Goal: Information Seeking & Learning: Learn about a topic

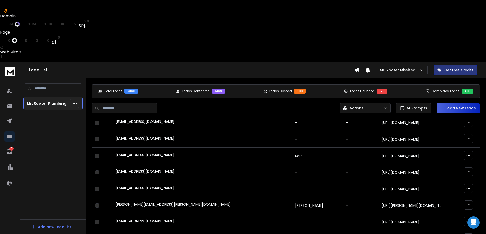
scroll to position [472, 0]
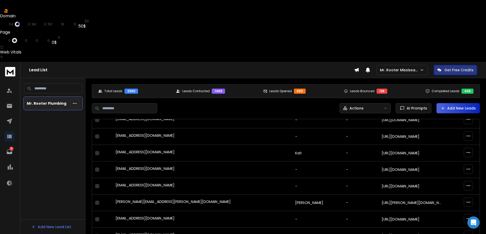
click at [58, 170] on div "Mr. Rooter Plumbing" at bounding box center [52, 186] width 65 height 179
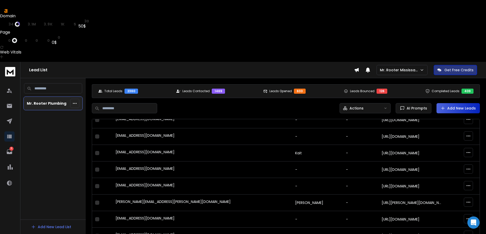
click at [58, 170] on div "Mr. Rooter Plumbing" at bounding box center [52, 186] width 65 height 179
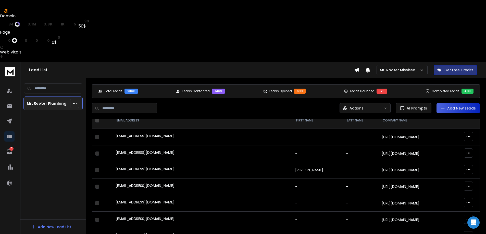
scroll to position [0, 0]
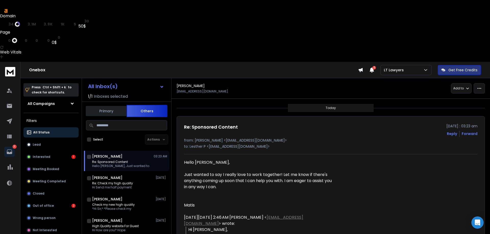
click at [137, 160] on div "Re: Sponsored Content Hello Lesther, Just wanted to" at bounding box center [129, 164] width 75 height 8
click at [314, 83] on div "Matis Anderson MA content.allblogthings@gmail.com" at bounding box center [253, 88] width 153 height 10
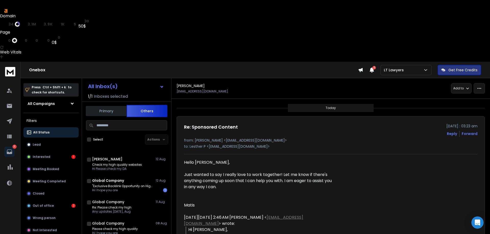
scroll to position [129, 0]
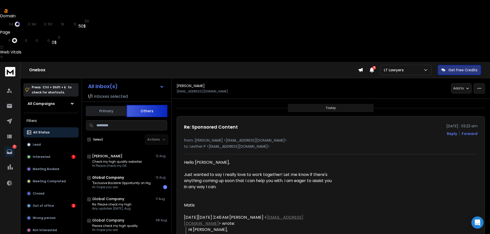
click at [13, 171] on div "3 H" at bounding box center [10, 179] width 20 height 234
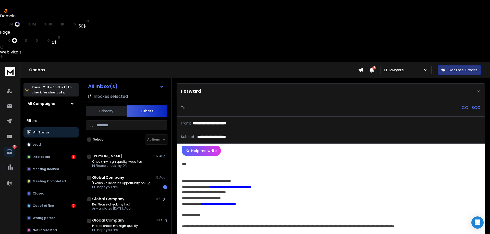
click at [478, 90] on icon at bounding box center [478, 91] width 2 height 2
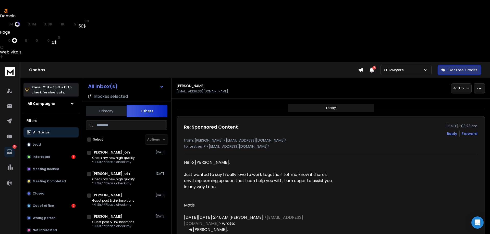
scroll to position [240, 0]
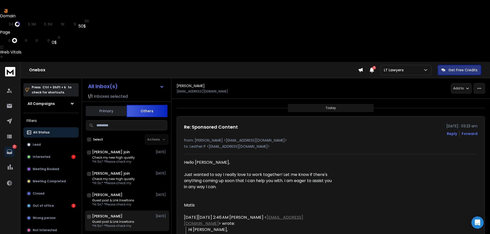
click at [130, 214] on div "Humaira Rajpoot 31 Jul" at bounding box center [129, 216] width 75 height 5
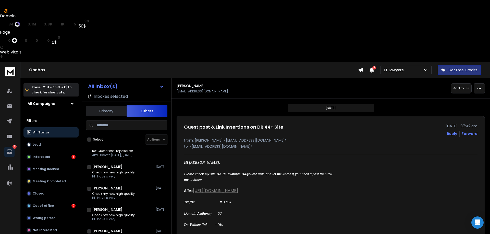
scroll to position [406, 0]
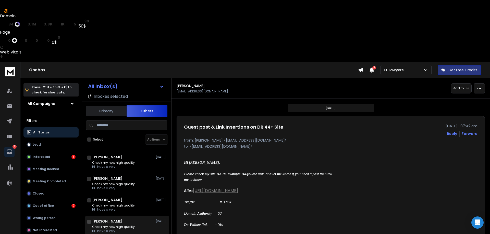
click at [123, 225] on p "Check my new high quality" at bounding box center [113, 227] width 43 height 4
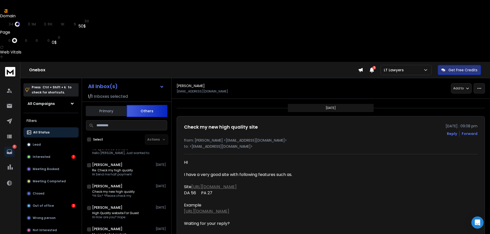
scroll to position [0, 0]
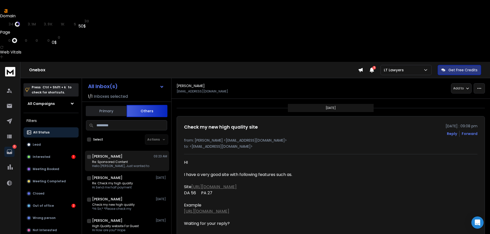
click at [137, 160] on div "Re: Sponsored Content Hello Lesther, Just wanted to" at bounding box center [129, 164] width 75 height 8
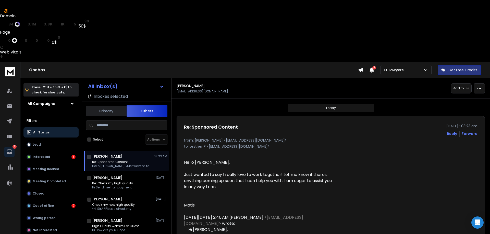
click at [314, 83] on div "Matis Anderson MA content.allblogthings@gmail.com" at bounding box center [253, 88] width 153 height 10
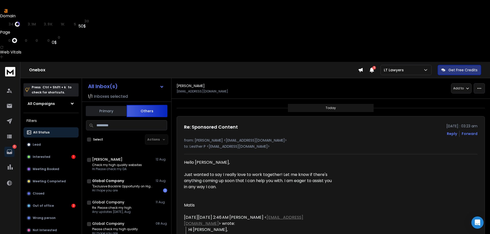
scroll to position [129, 0]
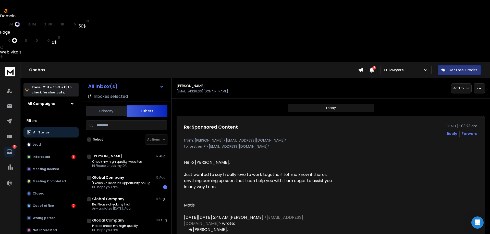
click at [13, 171] on div "3 H" at bounding box center [10, 179] width 20 height 234
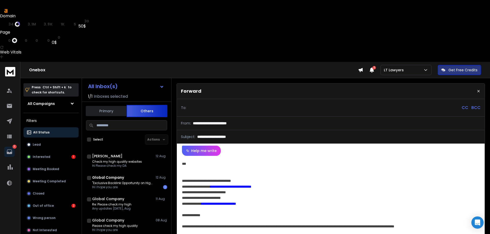
click at [478, 90] on icon at bounding box center [478, 91] width 2 height 2
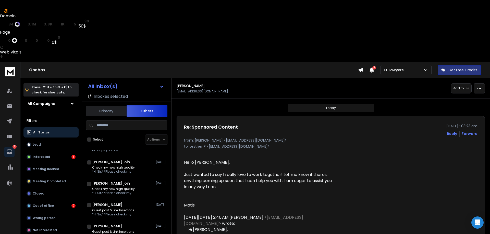
scroll to position [240, 0]
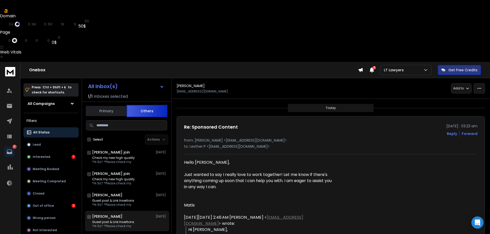
click at [130, 214] on div "Humaira Rajpoot 31 Jul" at bounding box center [129, 216] width 75 height 5
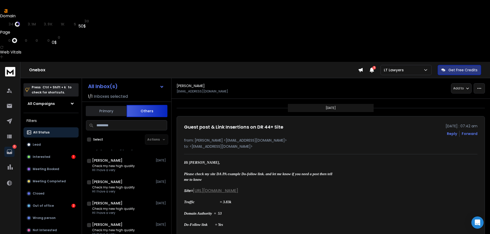
scroll to position [405, 0]
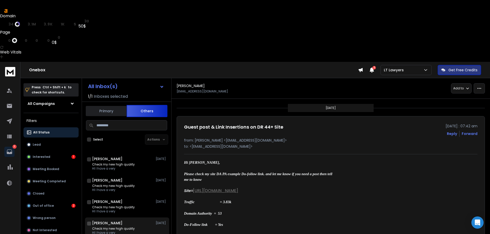
click at [123, 221] on div "Danis Harry 24 Jul Check my new high quality HI I have a very" at bounding box center [129, 228] width 75 height 14
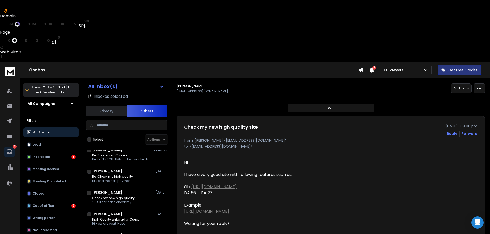
scroll to position [0, 0]
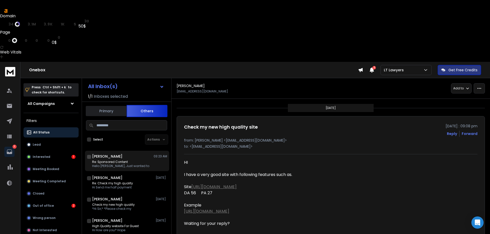
click at [137, 160] on div "Re: Sponsored Content Hello Lesther, Just wanted to" at bounding box center [129, 164] width 75 height 8
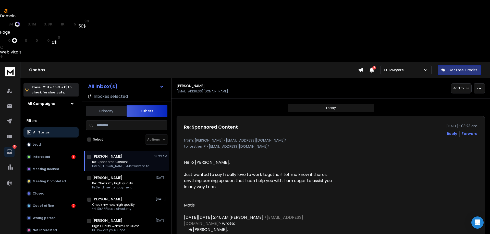
click at [314, 83] on div "Matis Anderson MA content.allblogthings@gmail.com" at bounding box center [253, 88] width 153 height 10
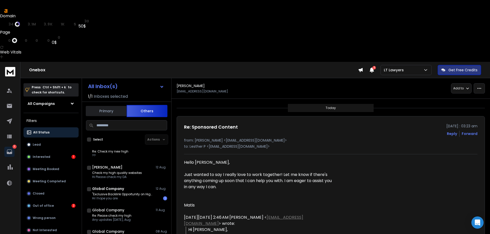
scroll to position [129, 0]
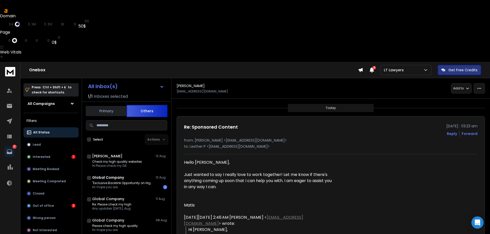
click at [13, 171] on div "3 H" at bounding box center [10, 179] width 20 height 234
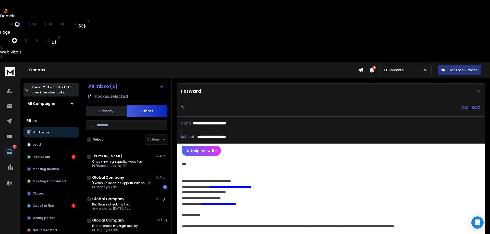
click at [478, 90] on icon at bounding box center [478, 91] width 2 height 2
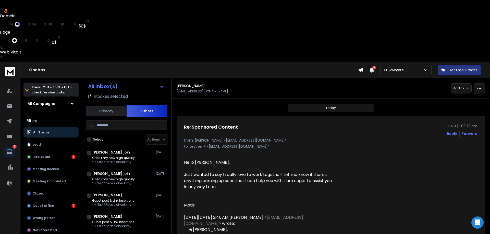
scroll to position [240, 0]
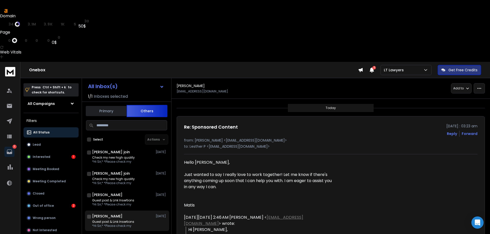
click at [130, 214] on div "Humaira Rajpoot 31 Jul" at bounding box center [129, 216] width 75 height 5
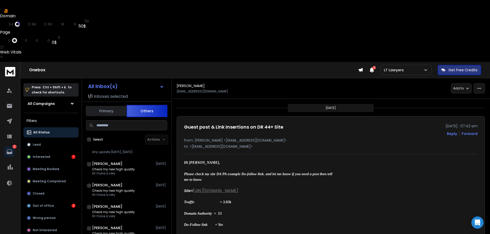
scroll to position [406, 0]
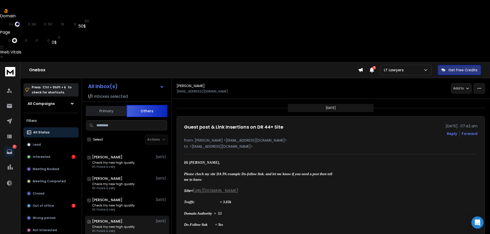
click at [123, 225] on p "Check my new high quality" at bounding box center [113, 227] width 43 height 4
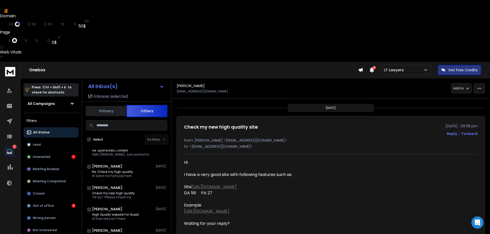
scroll to position [0, 0]
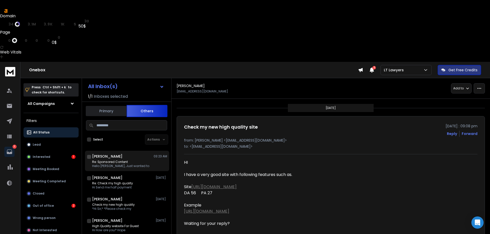
click at [137, 160] on div "Re: Sponsored Content Hello Lesther, Just wanted to" at bounding box center [129, 164] width 75 height 8
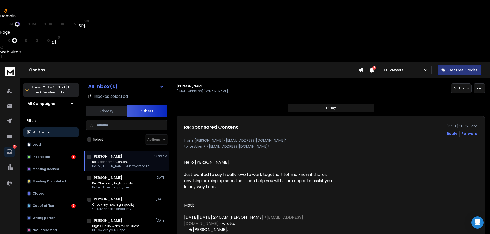
click at [314, 83] on div "Matis Anderson MA content.allblogthings@gmail.com" at bounding box center [253, 88] width 153 height 10
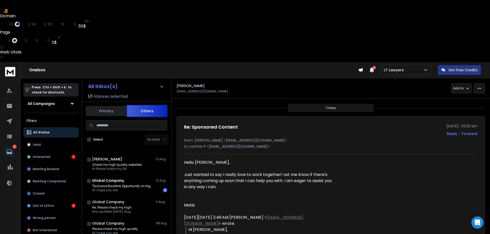
scroll to position [129, 0]
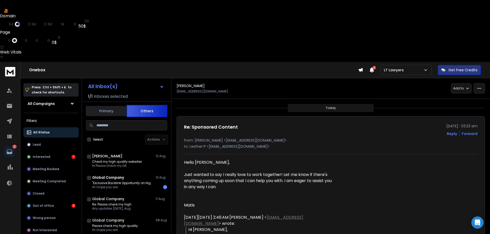
click at [13, 171] on div "3 H" at bounding box center [10, 179] width 20 height 234
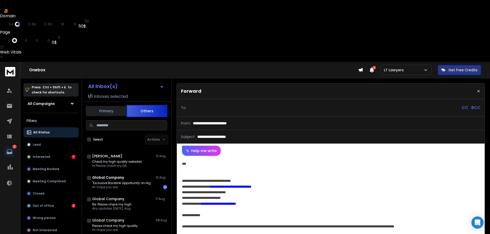
click at [478, 90] on icon at bounding box center [478, 91] width 2 height 2
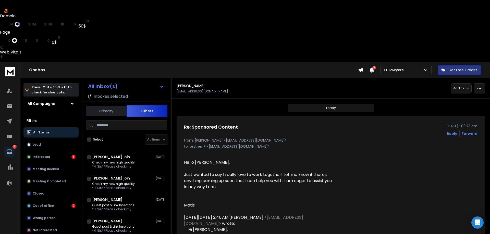
scroll to position [240, 0]
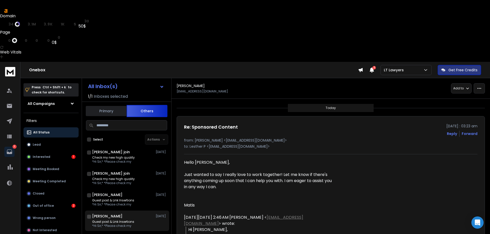
click at [130, 214] on div "Humaira Rajpoot 31 Jul" at bounding box center [129, 216] width 75 height 5
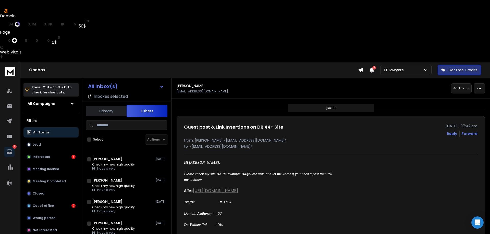
scroll to position [406, 0]
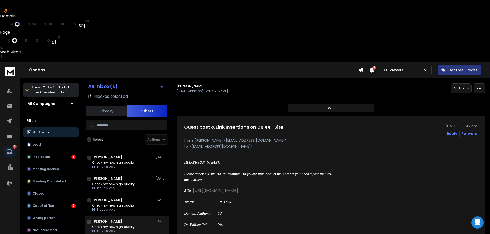
click at [123, 225] on p "Check my new high quality" at bounding box center [113, 227] width 43 height 4
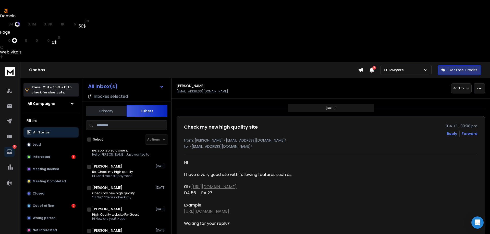
scroll to position [0, 0]
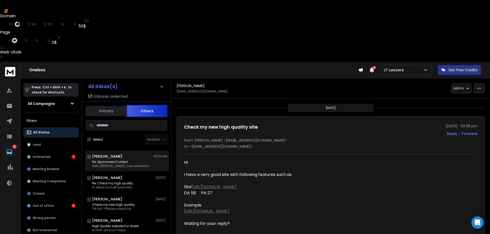
click at [137, 160] on div "Re: Sponsored Content Hello Lesther, Just wanted to" at bounding box center [129, 164] width 75 height 8
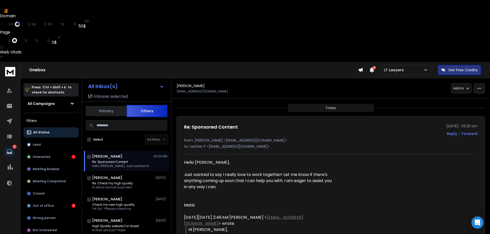
click at [314, 83] on div "Matis Anderson MA content.allblogthings@gmail.com" at bounding box center [253, 88] width 153 height 10
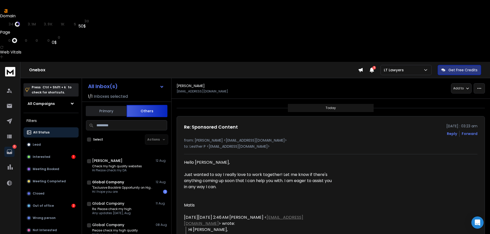
scroll to position [129, 0]
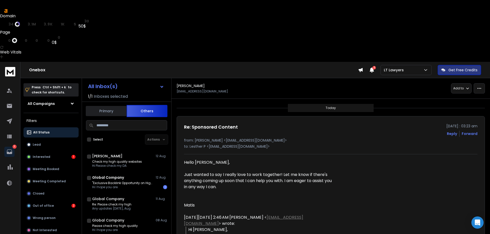
click at [13, 171] on div "3 H" at bounding box center [10, 179] width 20 height 234
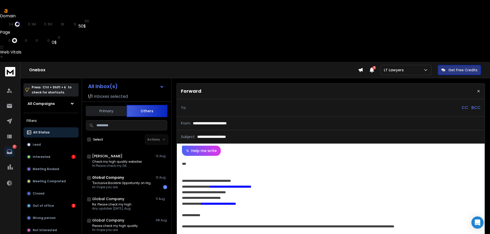
click at [478, 90] on icon at bounding box center [478, 91] width 2 height 2
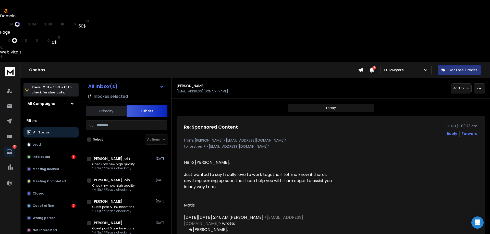
scroll to position [240, 0]
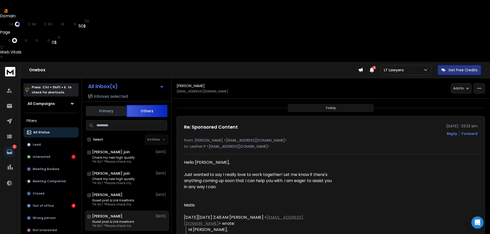
click at [130, 214] on div "Humaira Rajpoot 31 Jul" at bounding box center [129, 216] width 75 height 5
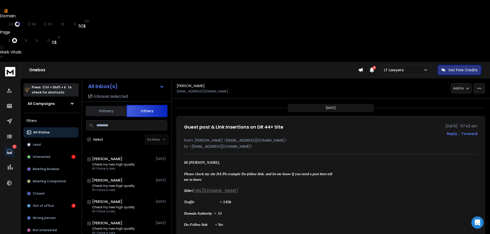
scroll to position [406, 0]
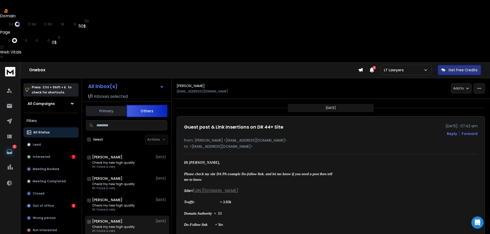
click at [123, 225] on p "Check my new high quality" at bounding box center [113, 227] width 43 height 4
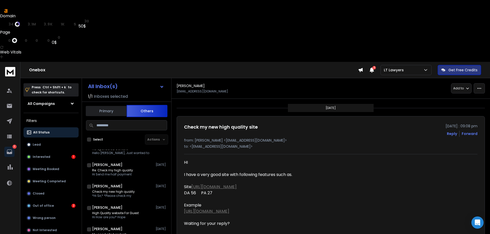
scroll to position [0, 0]
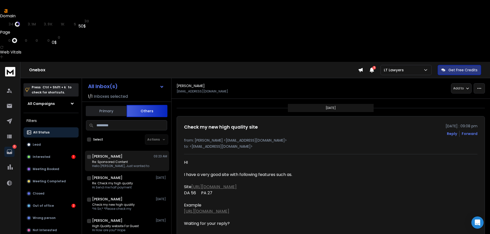
click at [137, 160] on div "Re: Sponsored Content Hello Lesther, Just wanted to" at bounding box center [129, 164] width 75 height 8
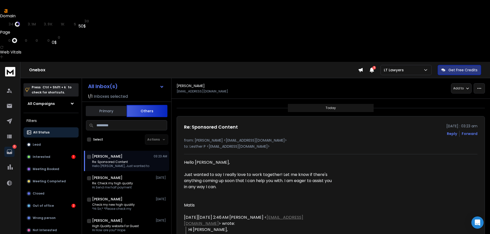
click at [314, 83] on div "Matis Anderson MA content.allblogthings@gmail.com" at bounding box center [253, 88] width 153 height 10
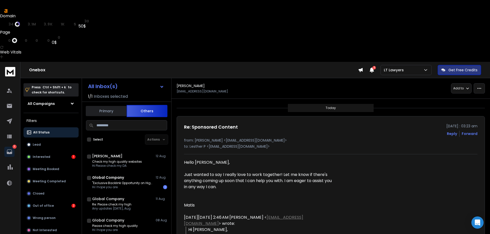
scroll to position [129, 0]
click at [13, 171] on div "3 H" at bounding box center [10, 179] width 20 height 234
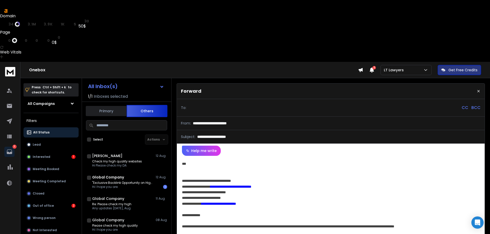
click at [478, 90] on icon at bounding box center [478, 91] width 2 height 2
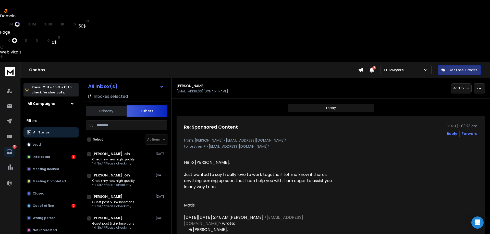
scroll to position [242, 0]
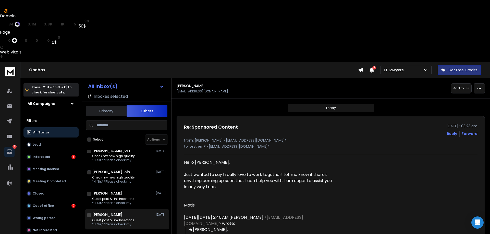
click at [130, 213] on div "Humaira Rajpoot 31 Jul" at bounding box center [129, 215] width 75 height 5
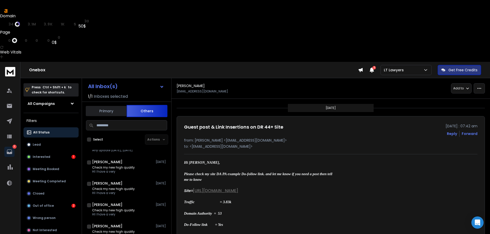
scroll to position [408, 0]
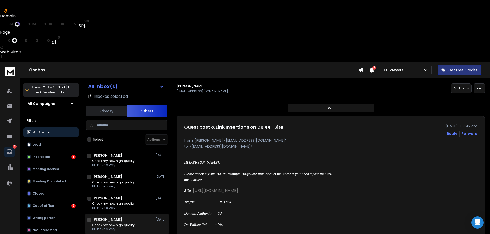
click at [123, 223] on p "Check my new high quality" at bounding box center [113, 225] width 43 height 4
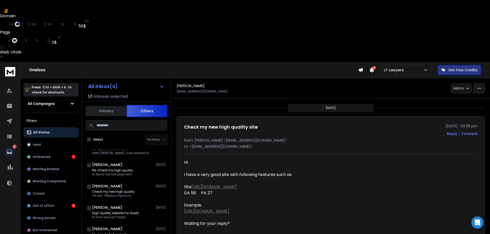
scroll to position [0, 0]
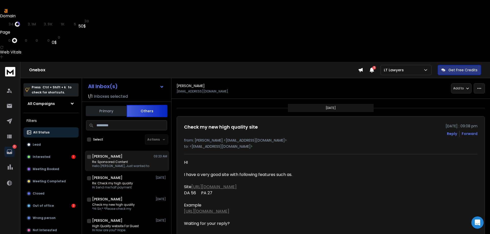
click at [137, 160] on div "Re: Sponsored Content Hello Lesther, Just wanted to" at bounding box center [129, 164] width 75 height 8
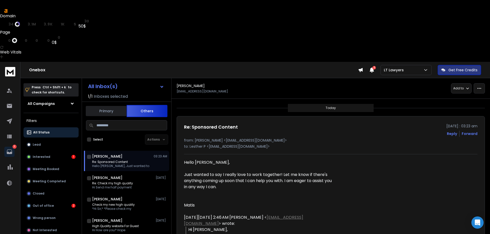
click at [314, 83] on div "Matis Anderson MA content.allblogthings@gmail.com" at bounding box center [253, 88] width 153 height 10
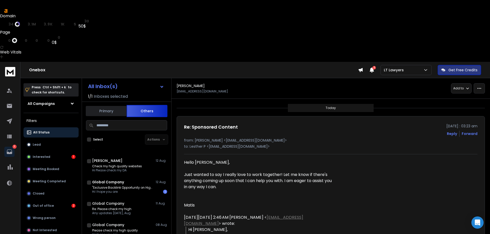
scroll to position [129, 0]
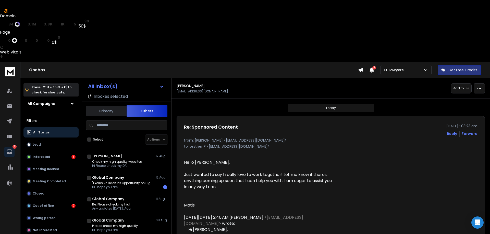
click at [13, 171] on div "3 H" at bounding box center [10, 179] width 20 height 234
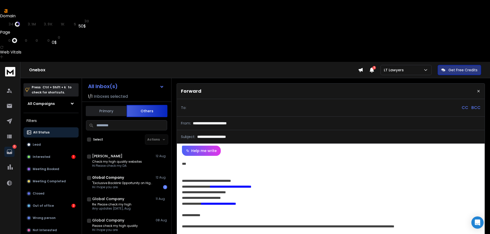
click at [478, 90] on icon at bounding box center [478, 91] width 2 height 2
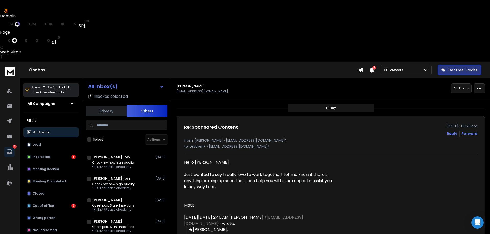
scroll to position [240, 0]
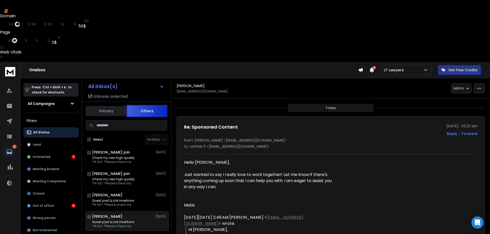
click at [130, 214] on div "Humaira Rajpoot 31 Jul" at bounding box center [129, 216] width 75 height 5
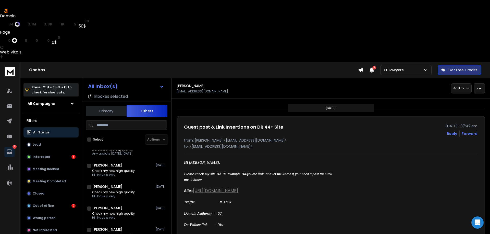
scroll to position [405, 0]
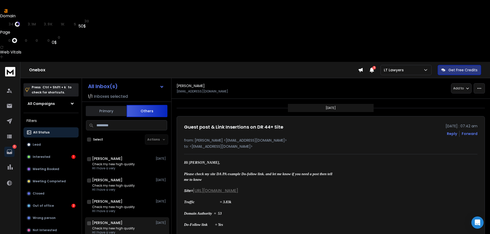
click at [123, 221] on div "Danis Harry 24 Jul Check my new high quality HI I have a very" at bounding box center [129, 228] width 75 height 14
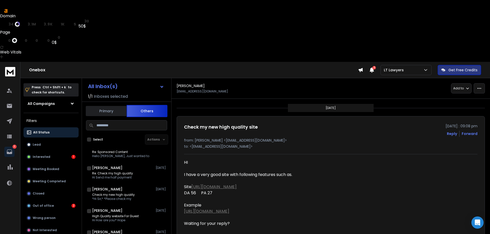
scroll to position [0, 0]
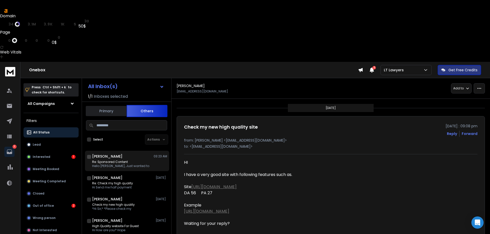
click at [137, 160] on div "Re: Sponsored Content Hello Lesther, Just wanted to" at bounding box center [129, 164] width 75 height 8
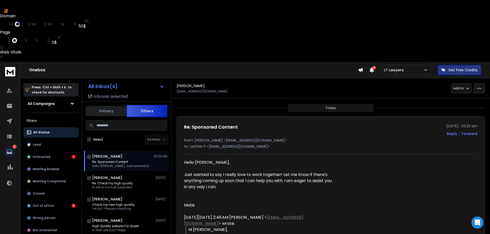
click at [314, 83] on div "Matis Anderson MA content.allblogthings@gmail.com" at bounding box center [253, 88] width 153 height 10
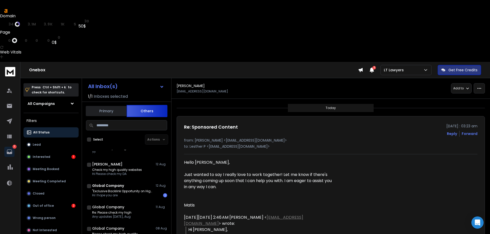
scroll to position [129, 0]
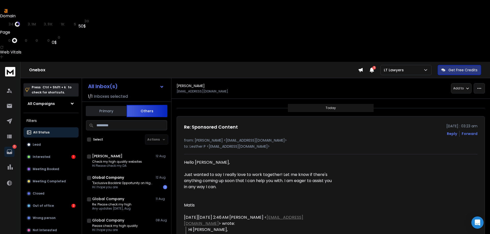
click at [13, 171] on div "3 H" at bounding box center [10, 179] width 20 height 234
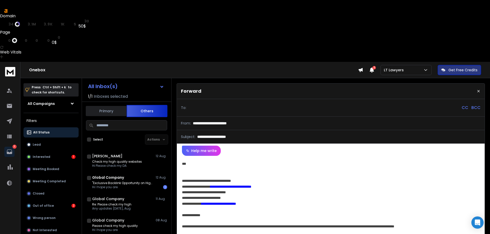
click at [478, 90] on icon at bounding box center [478, 91] width 2 height 2
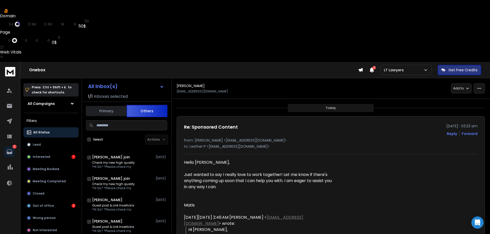
scroll to position [240, 0]
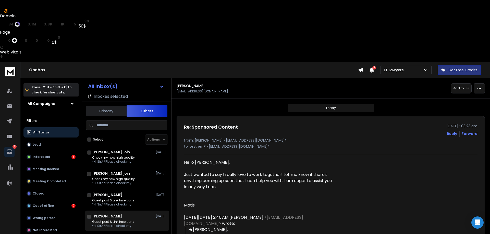
click at [130, 214] on div "Humaira Rajpoot 31 Jul" at bounding box center [129, 216] width 75 height 5
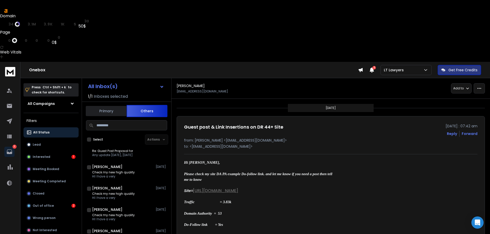
scroll to position [406, 0]
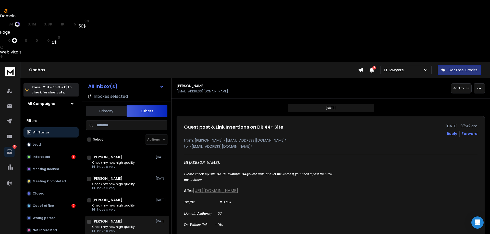
click at [123, 225] on p "Check my new high quality" at bounding box center [113, 227] width 43 height 4
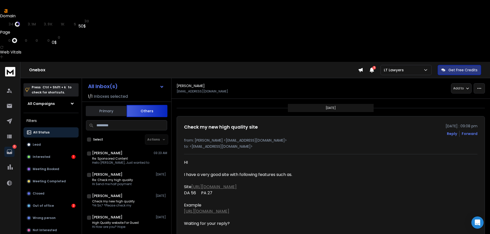
scroll to position [0, 0]
